Goal: Navigation & Orientation: Find specific page/section

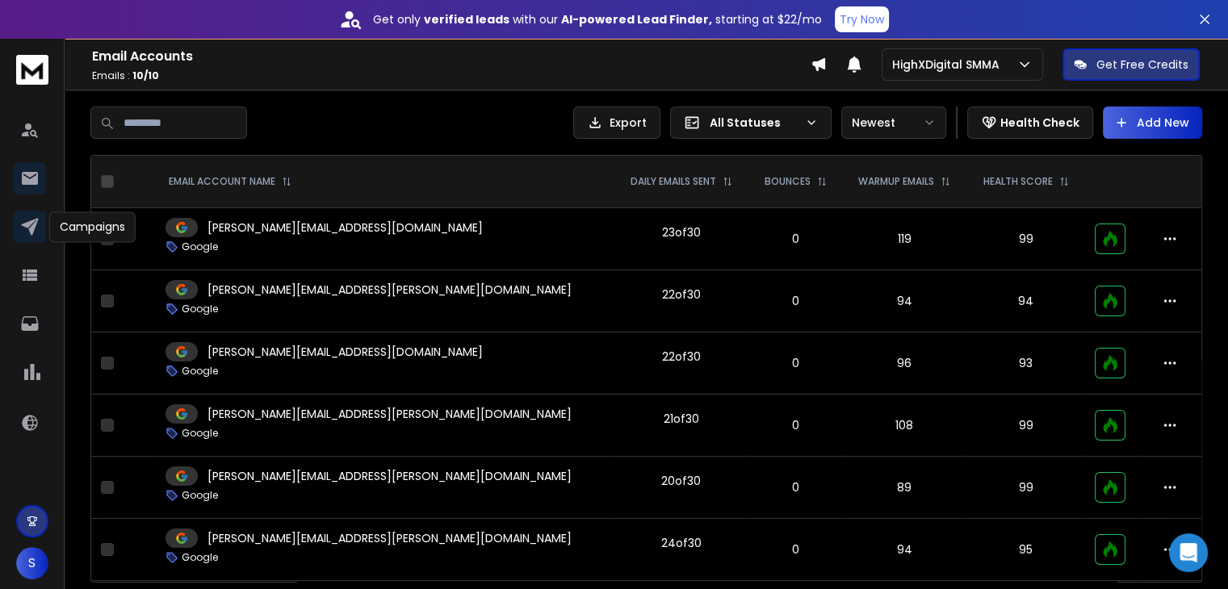
click at [29, 233] on icon at bounding box center [29, 226] width 19 height 19
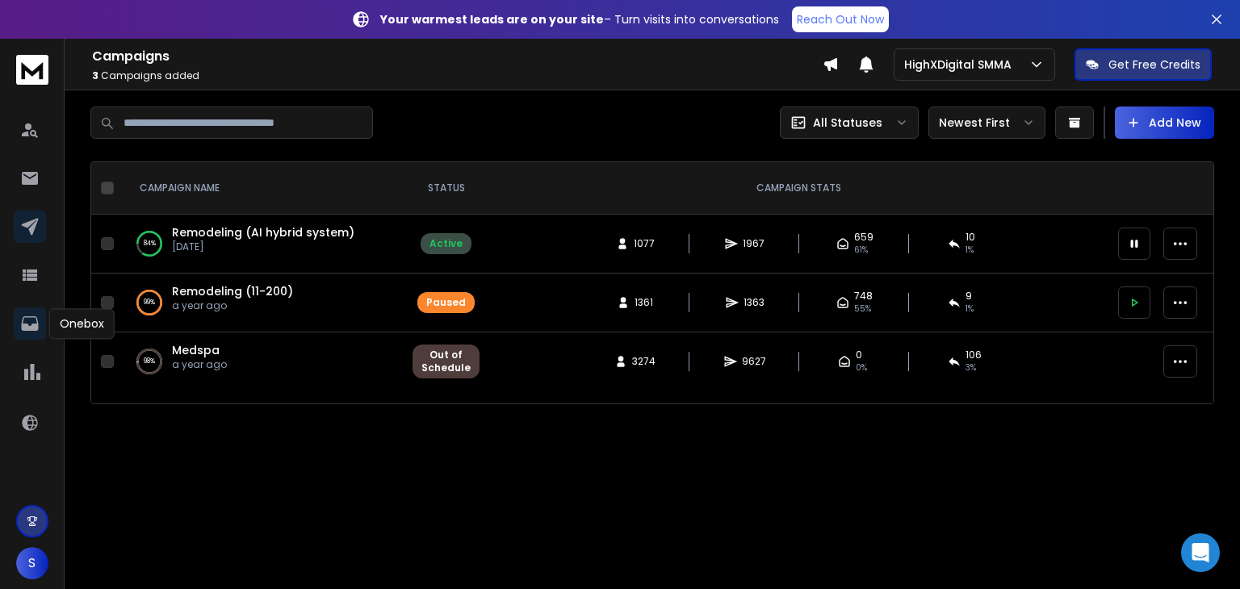
click at [36, 322] on icon at bounding box center [29, 323] width 17 height 15
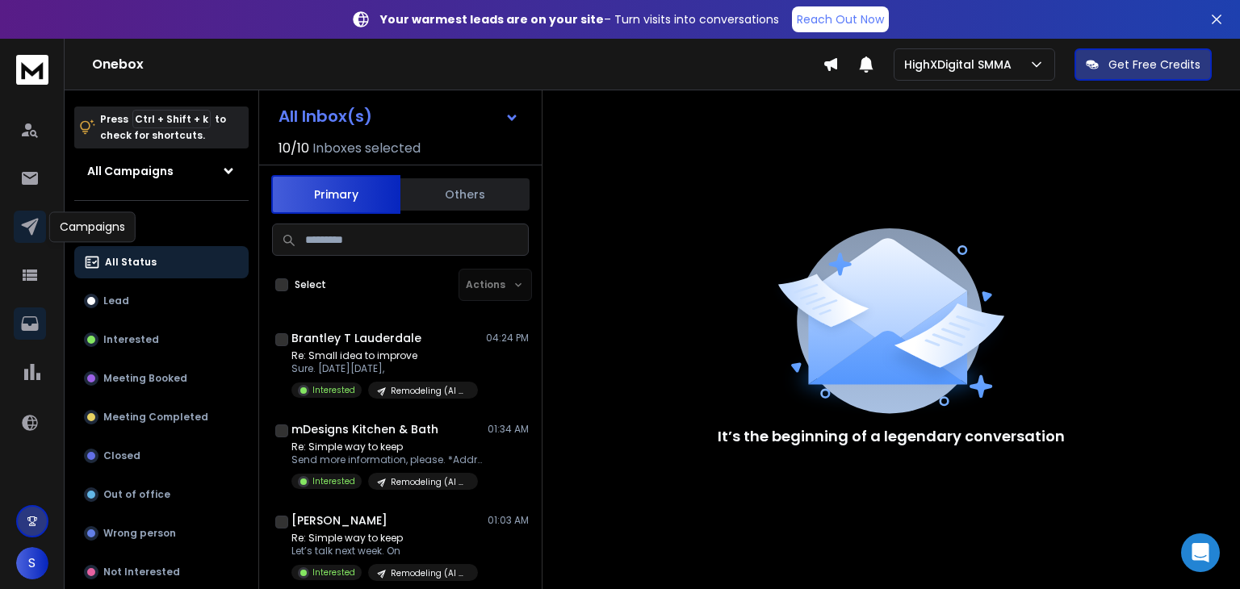
click at [34, 226] on icon at bounding box center [29, 226] width 17 height 17
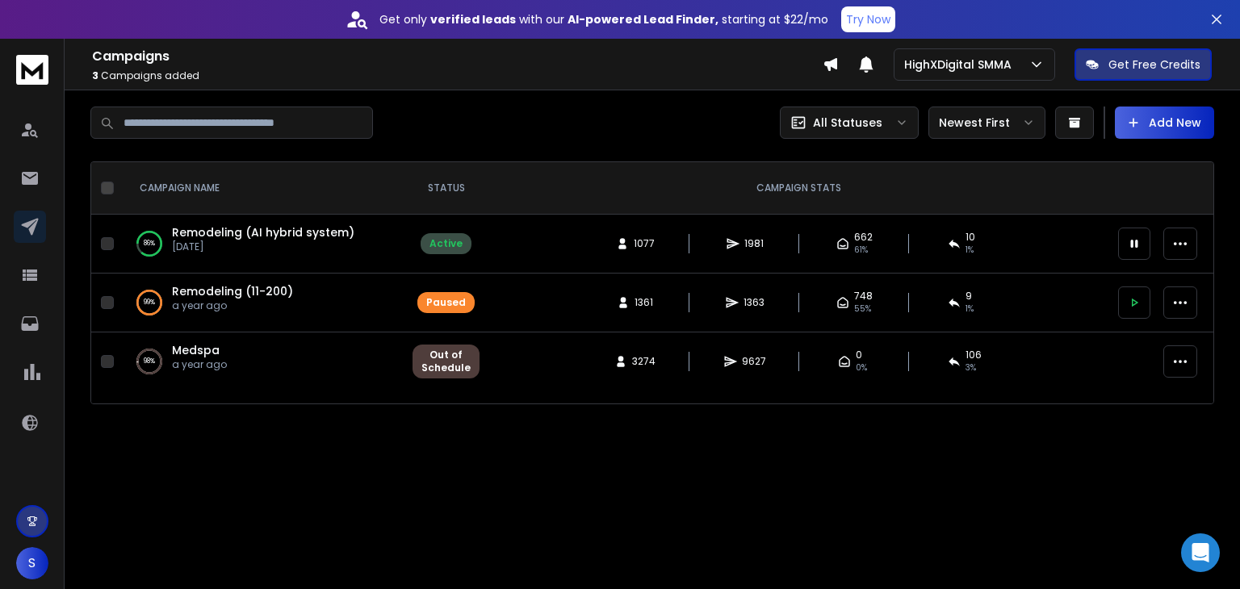
click at [347, 72] on p "3 Campaigns added" at bounding box center [457, 75] width 731 height 13
